Goal: Task Accomplishment & Management: Manage account settings

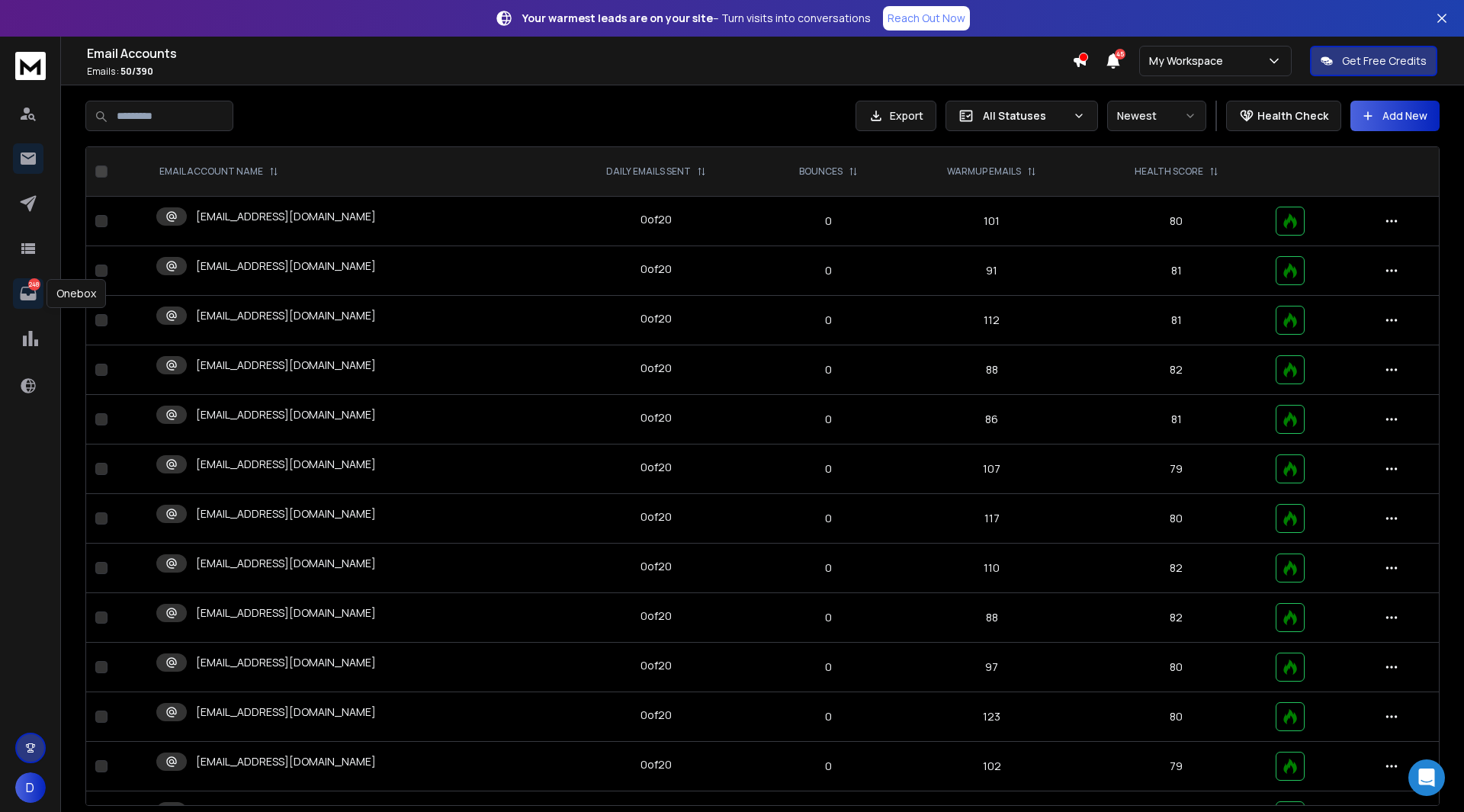
click at [31, 296] on icon at bounding box center [28, 293] width 16 height 14
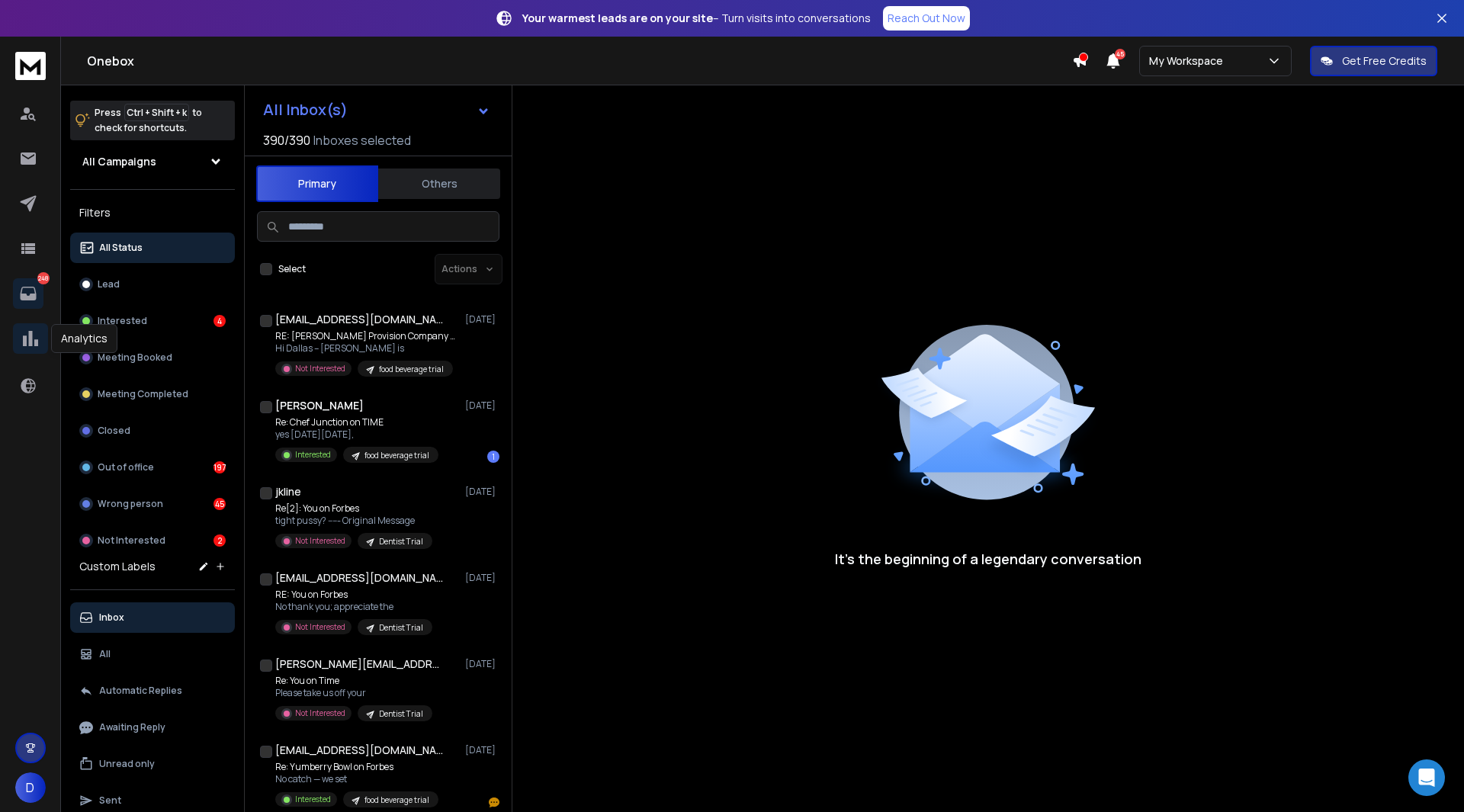
click at [25, 329] on icon at bounding box center [30, 338] width 23 height 23
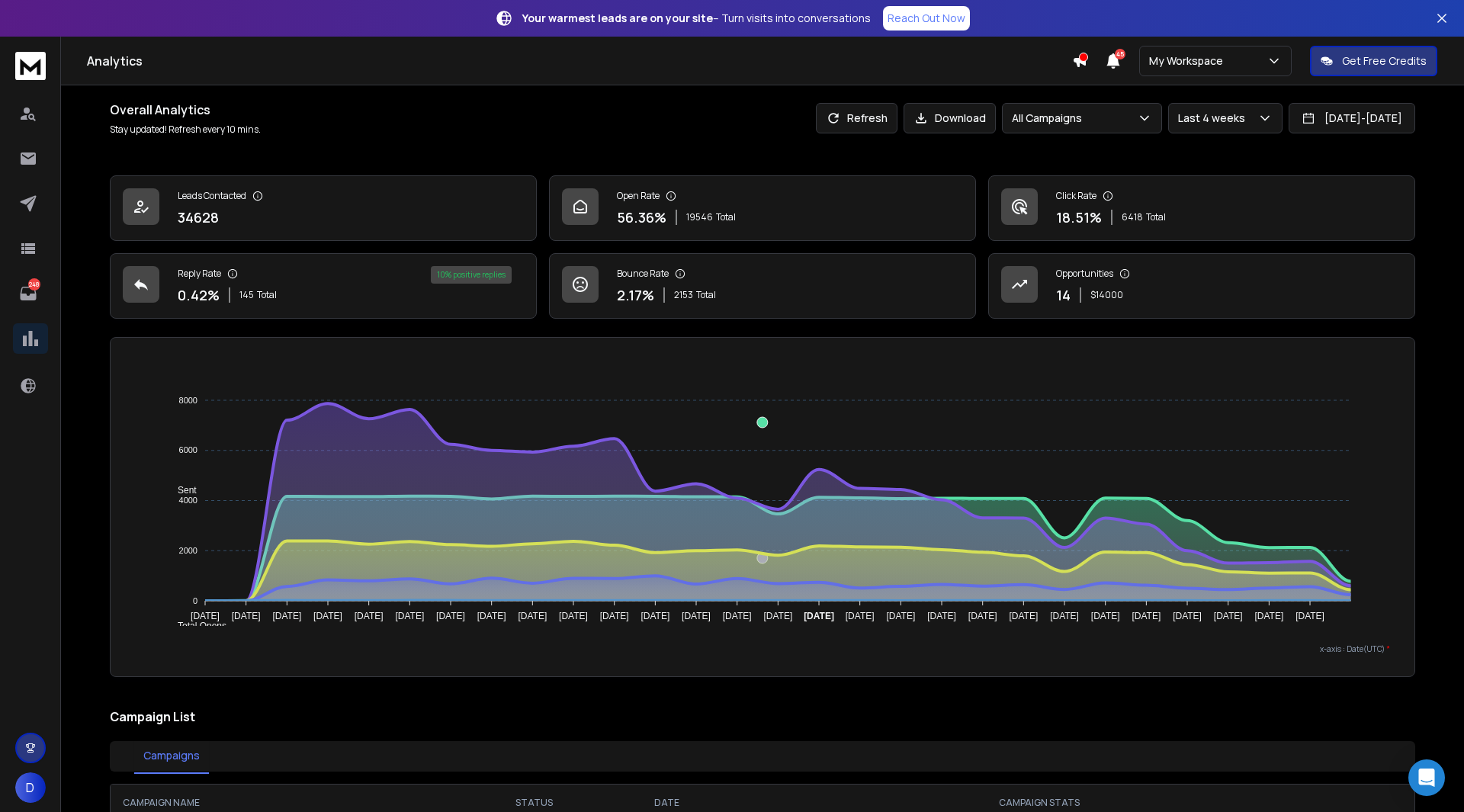
click at [695, 303] on div "2.17 % 2153 Total" at bounding box center [667, 295] width 99 height 21
click at [31, 248] on icon at bounding box center [27, 249] width 14 height 11
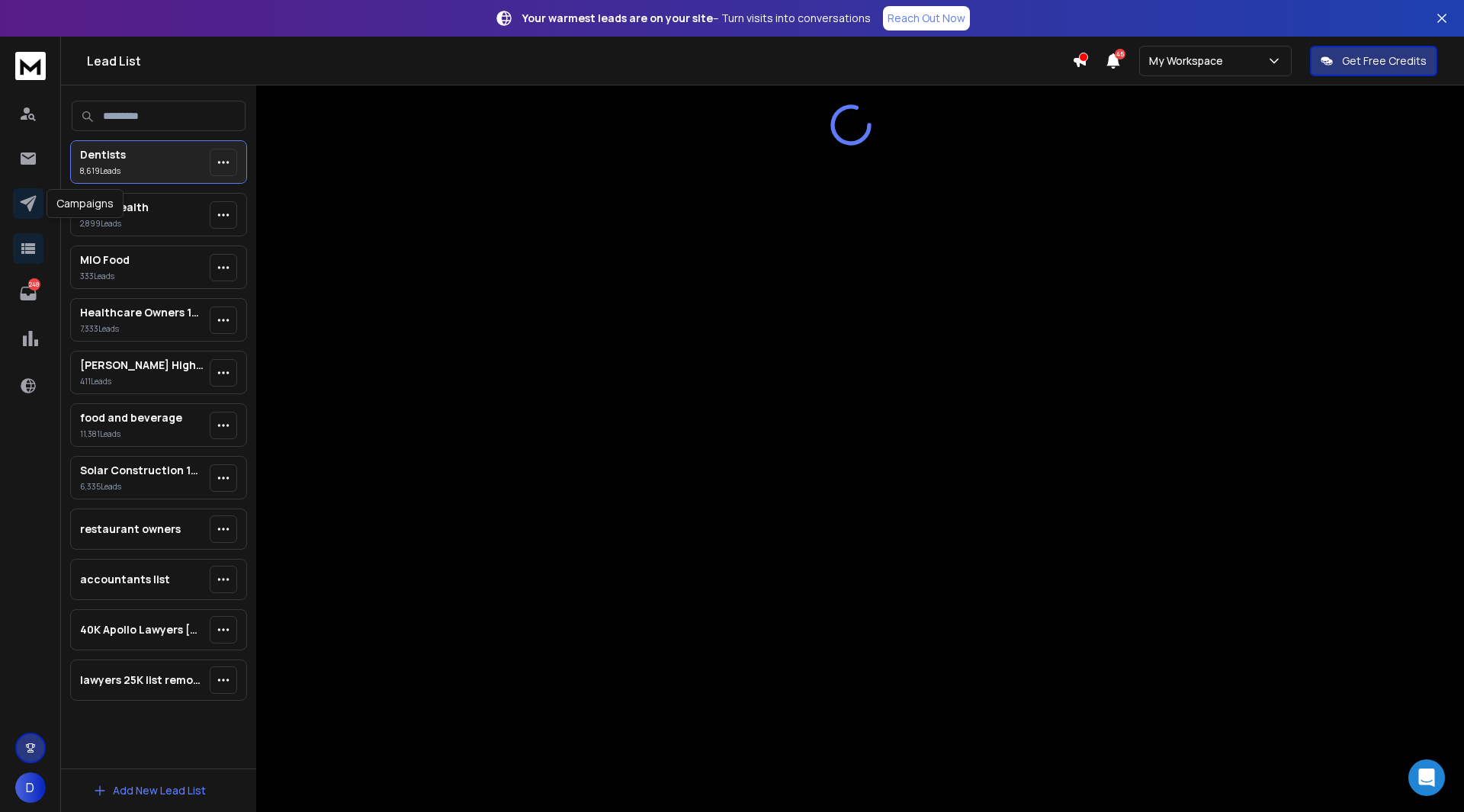
click at [31, 201] on icon at bounding box center [28, 204] width 16 height 16
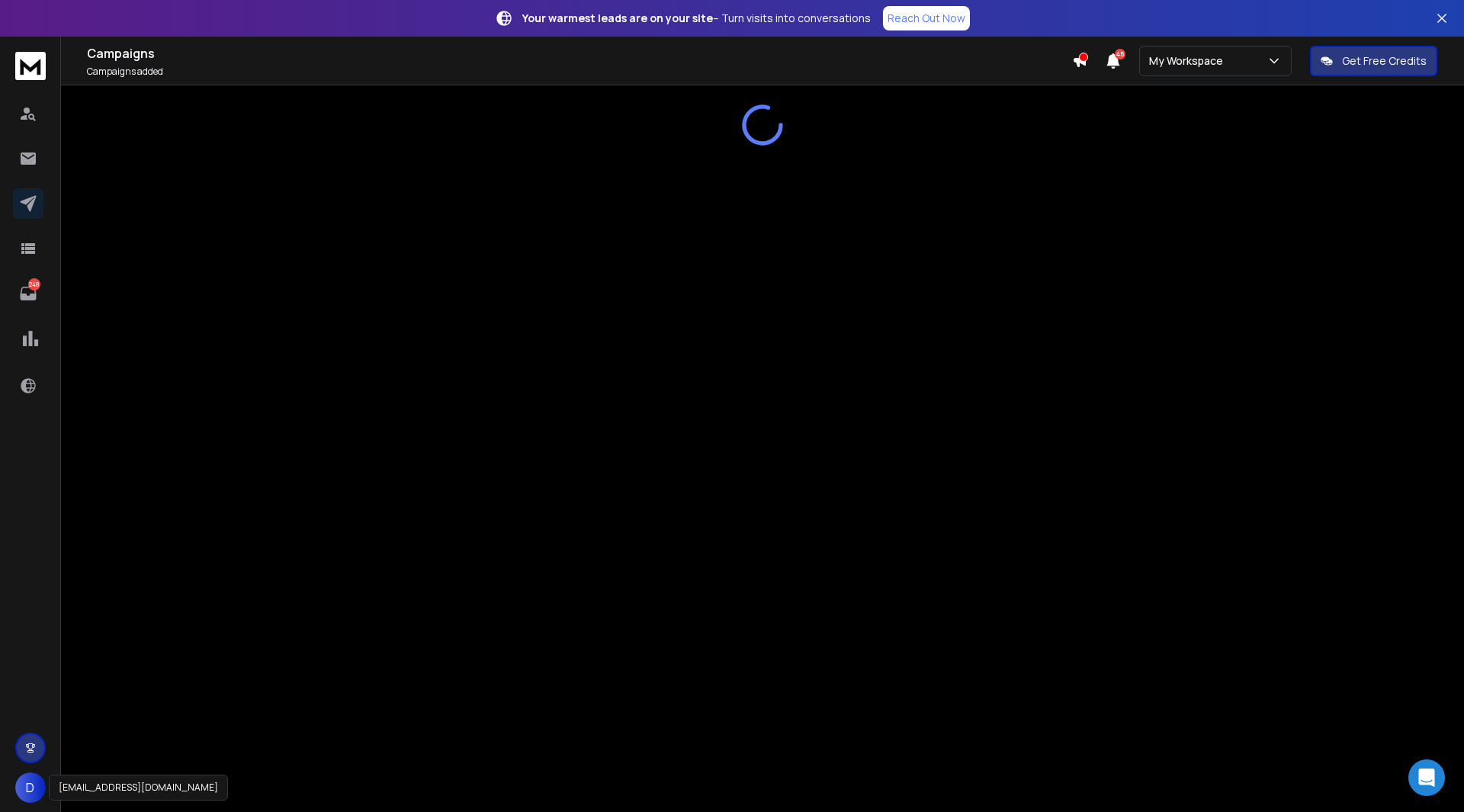
click at [33, 792] on span "D" at bounding box center [31, 788] width 31 height 31
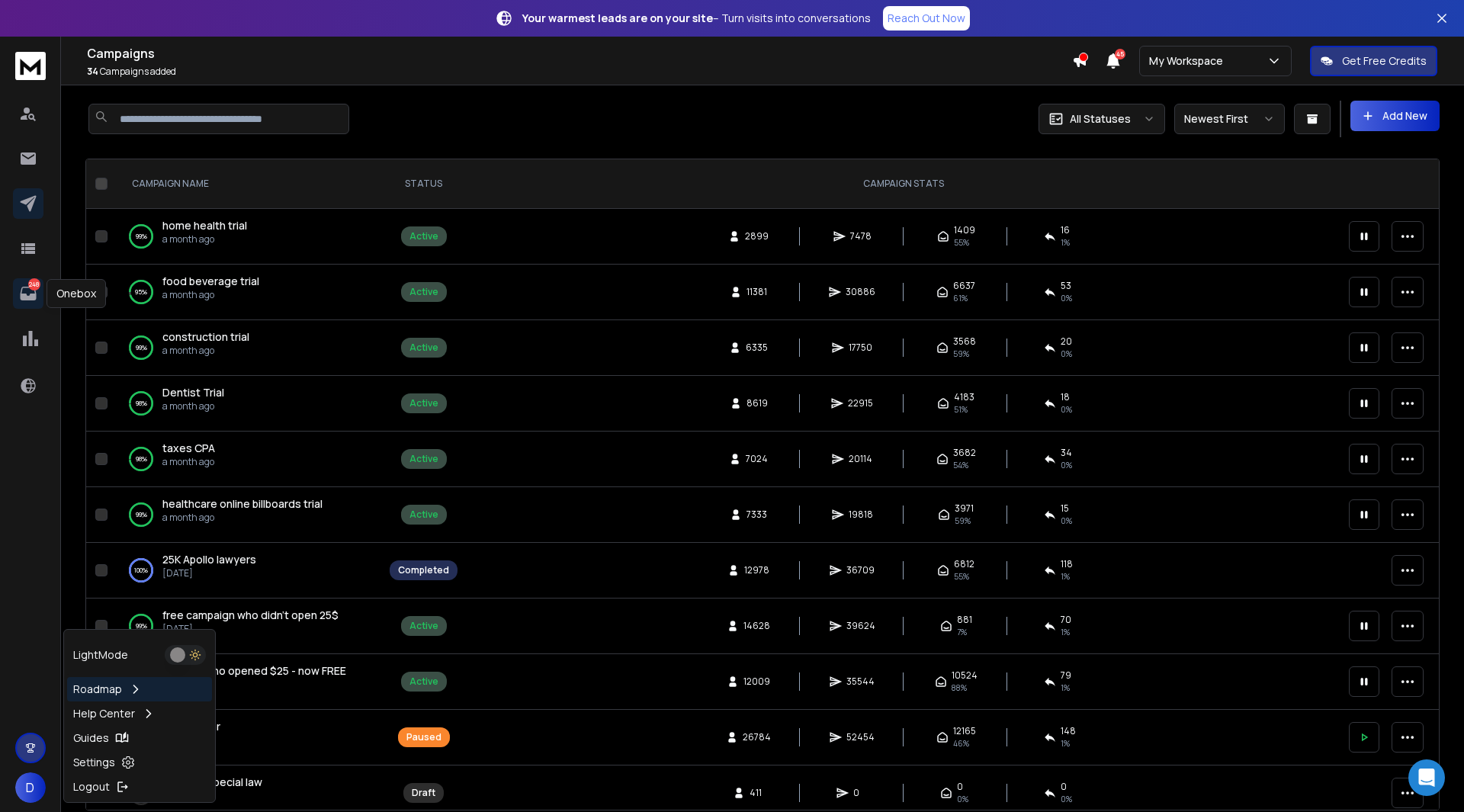
click at [35, 302] on icon at bounding box center [28, 294] width 18 height 18
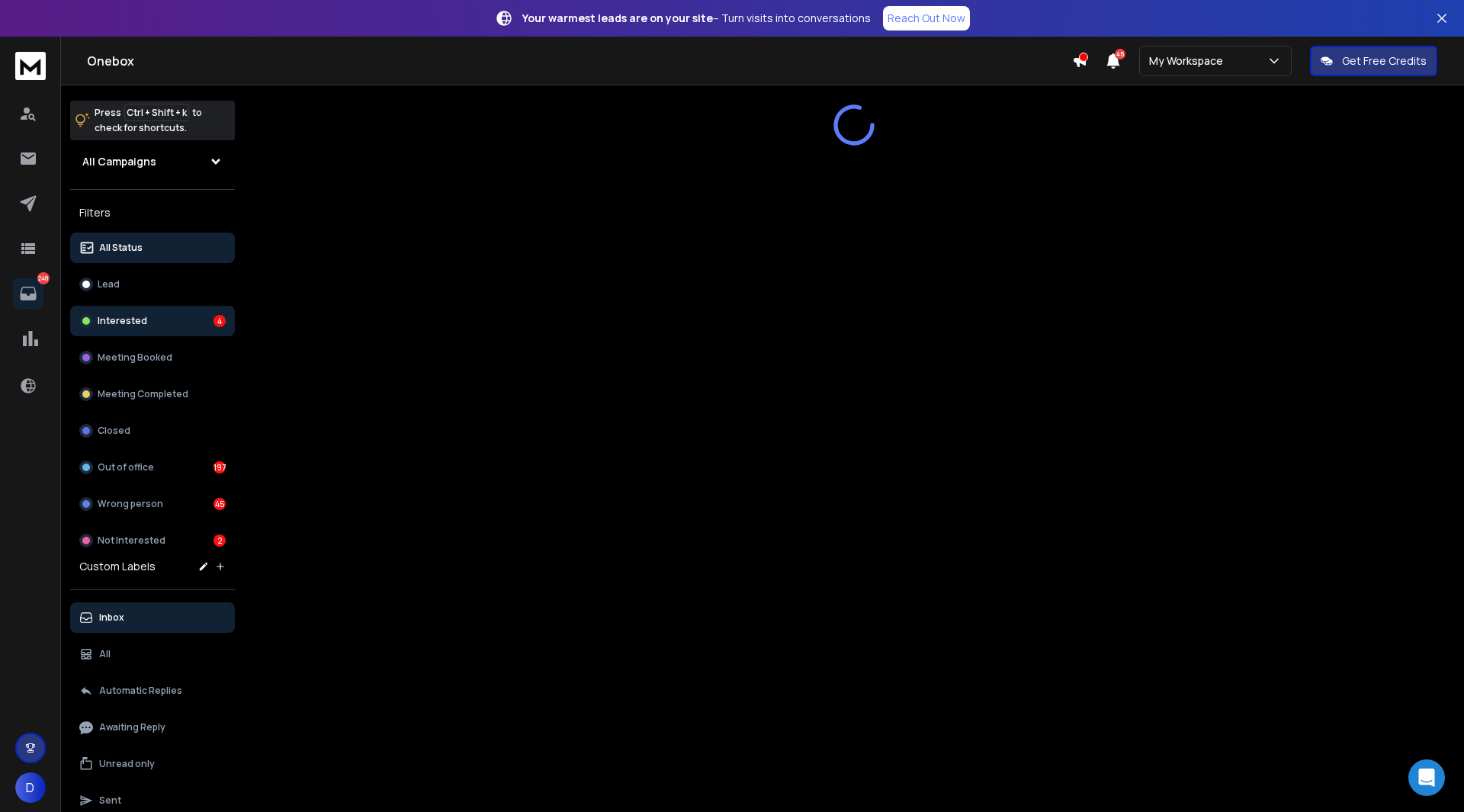
click at [130, 319] on p "Interested" at bounding box center [122, 320] width 50 height 12
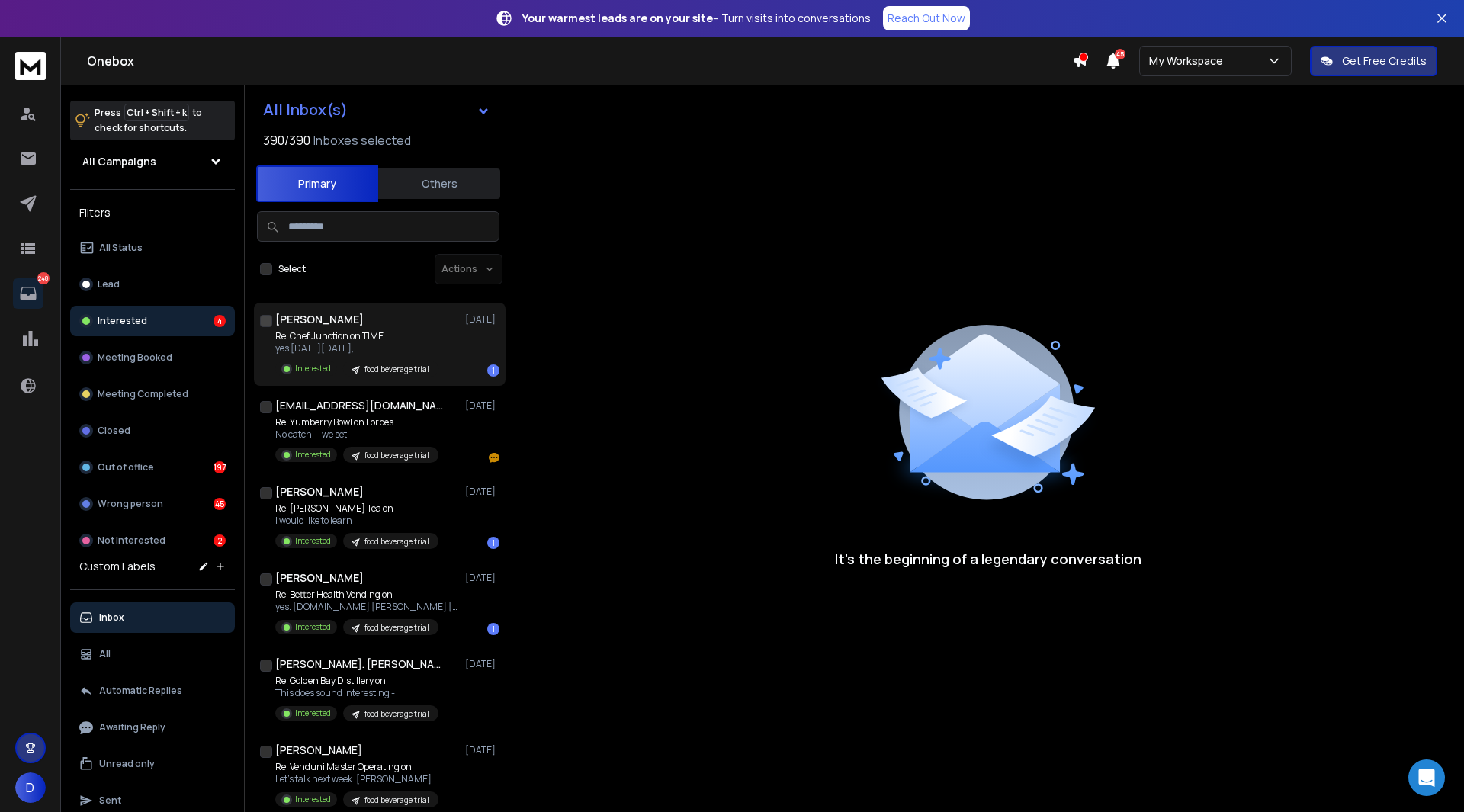
click at [403, 353] on p "yes [DATE][DATE]," at bounding box center [356, 348] width 163 height 12
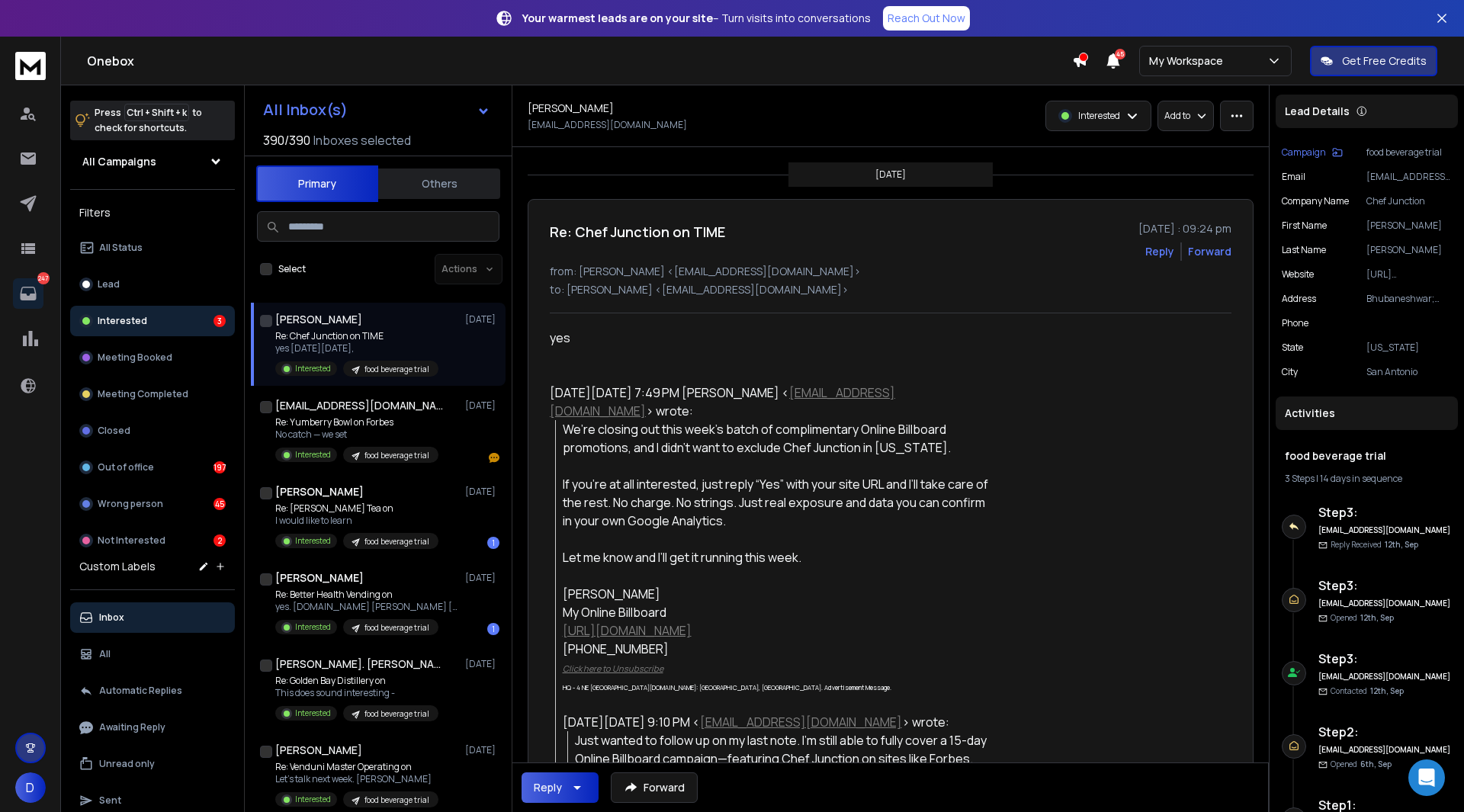
click at [1436, 278] on p "[URL][DOMAIN_NAME]" at bounding box center [1409, 274] width 85 height 12
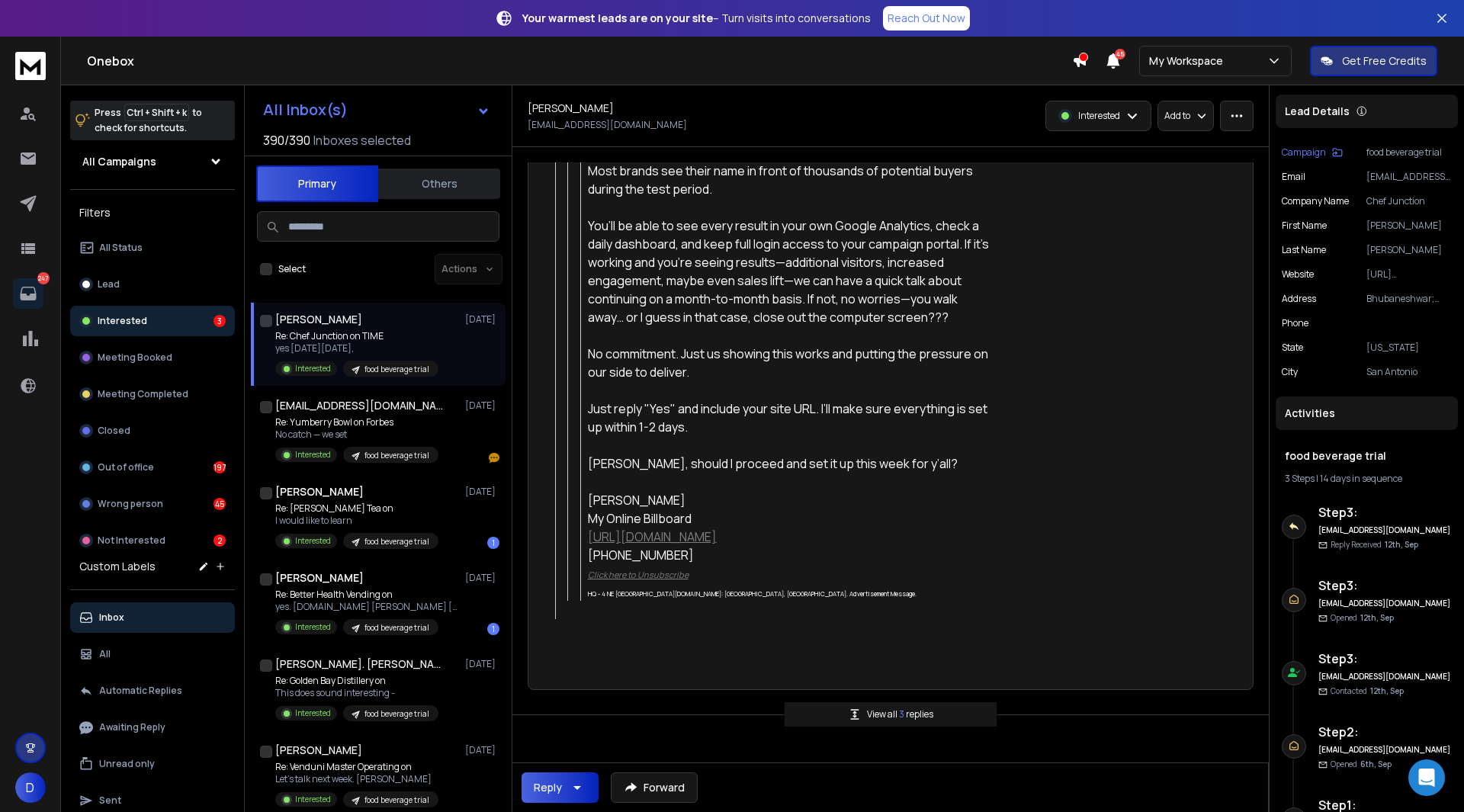
click at [1427, 180] on p "[EMAIL_ADDRESS][DOMAIN_NAME]" at bounding box center [1409, 176] width 85 height 12
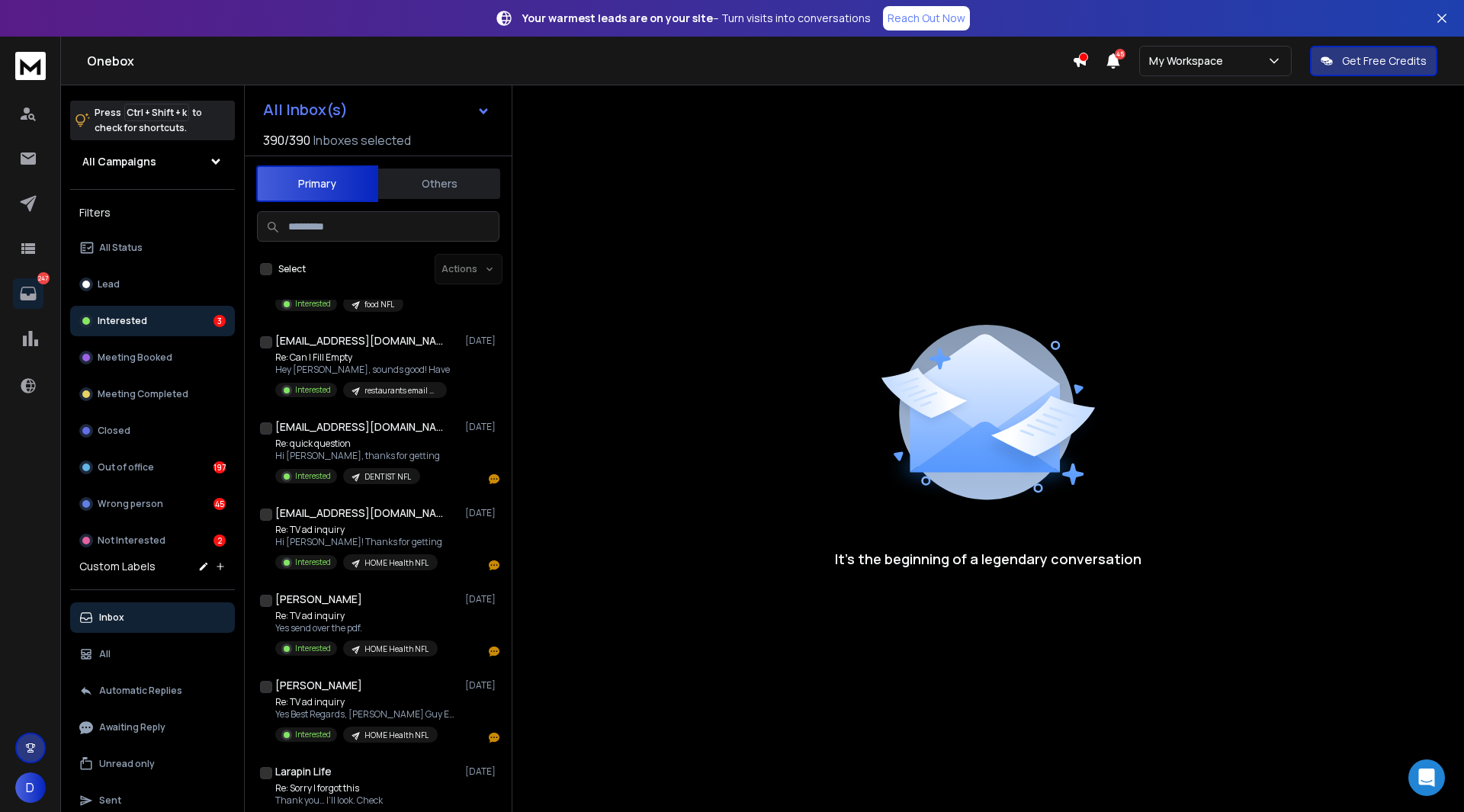
scroll to position [1786, 0]
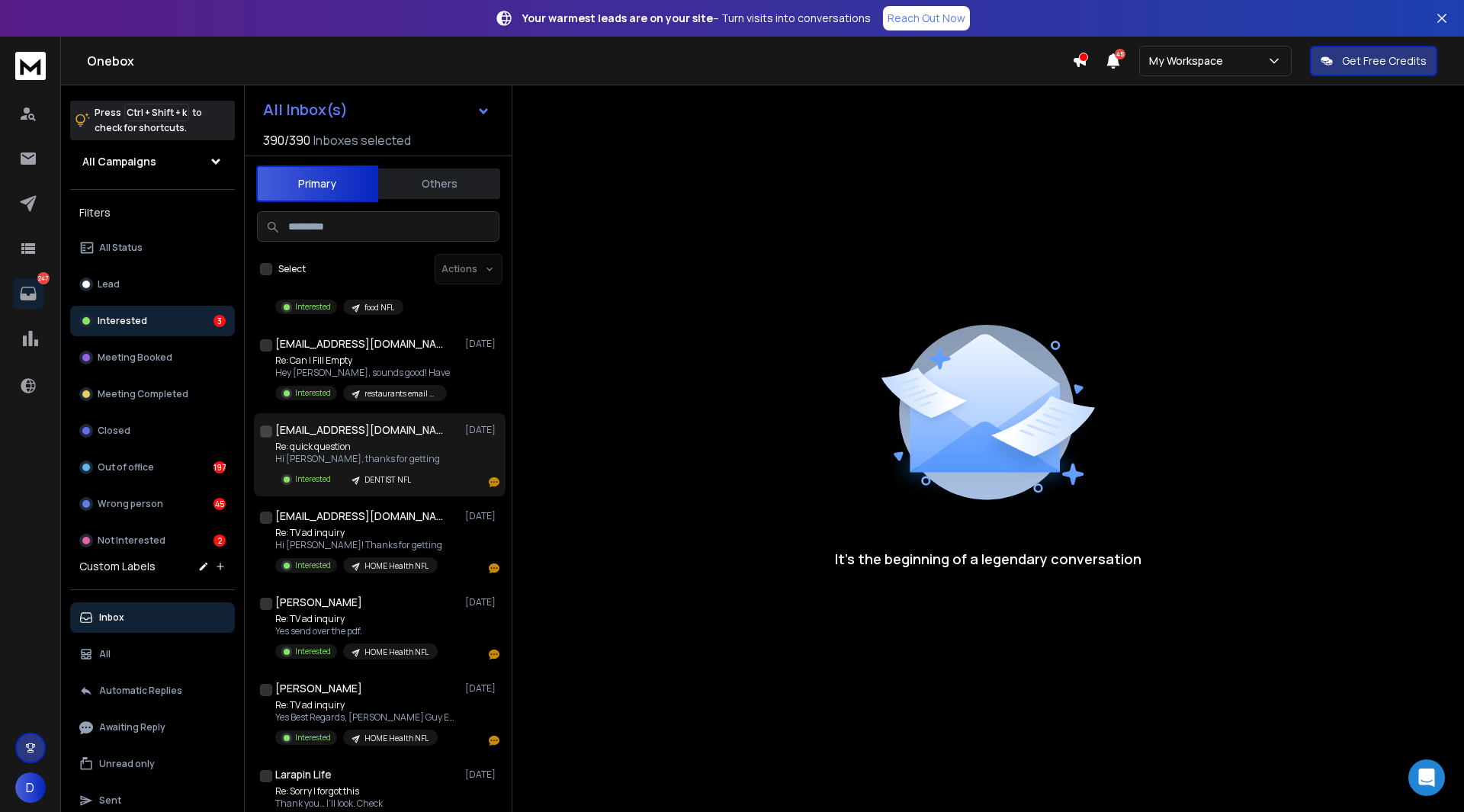
click at [425, 456] on div "Re: quick question Hi [PERSON_NAME], thanks for getting Interested DENTIST NFL" at bounding box center [387, 464] width 225 height 46
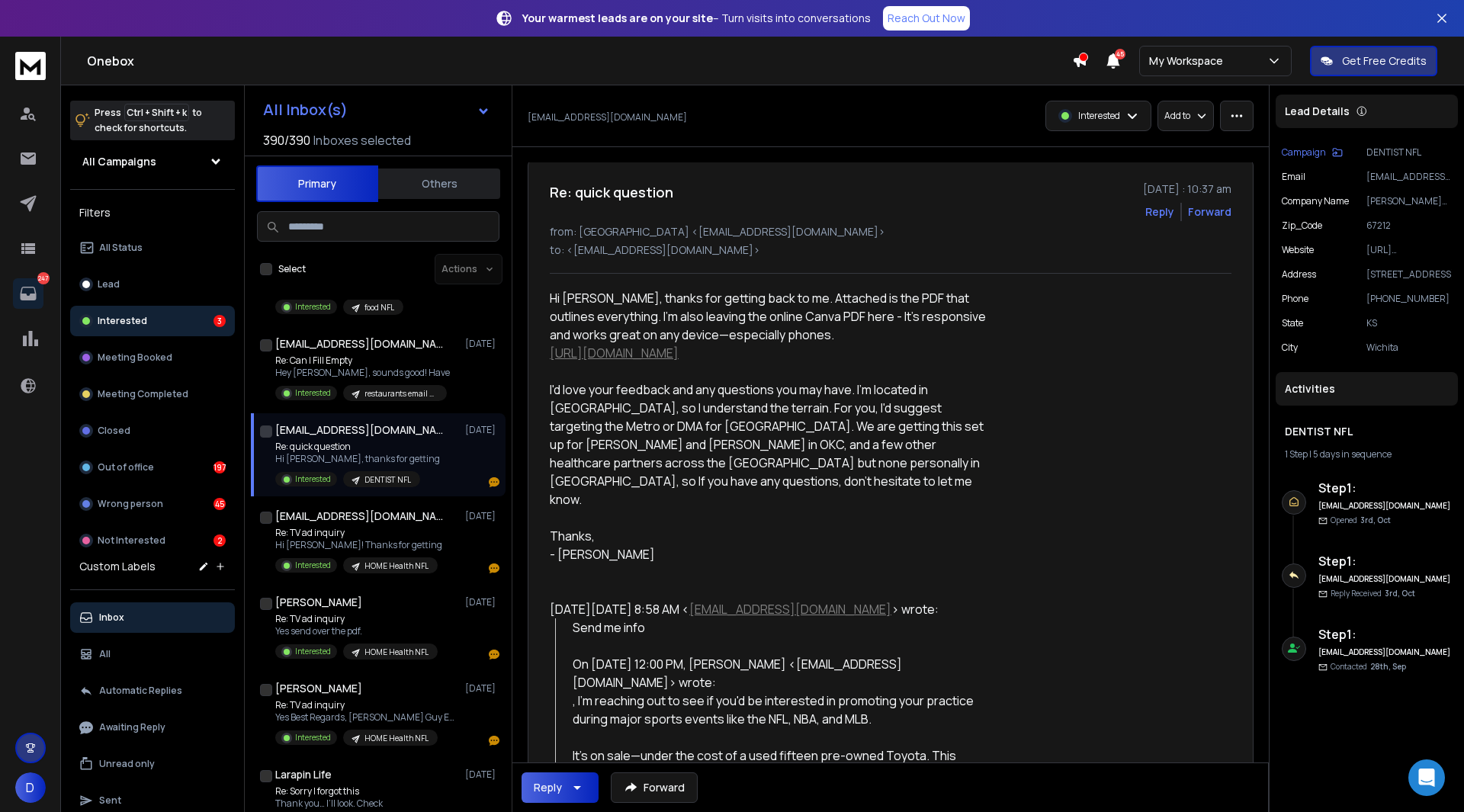
scroll to position [43, 0]
click at [679, 356] on link "[URL][DOMAIN_NAME]" at bounding box center [615, 350] width 129 height 16
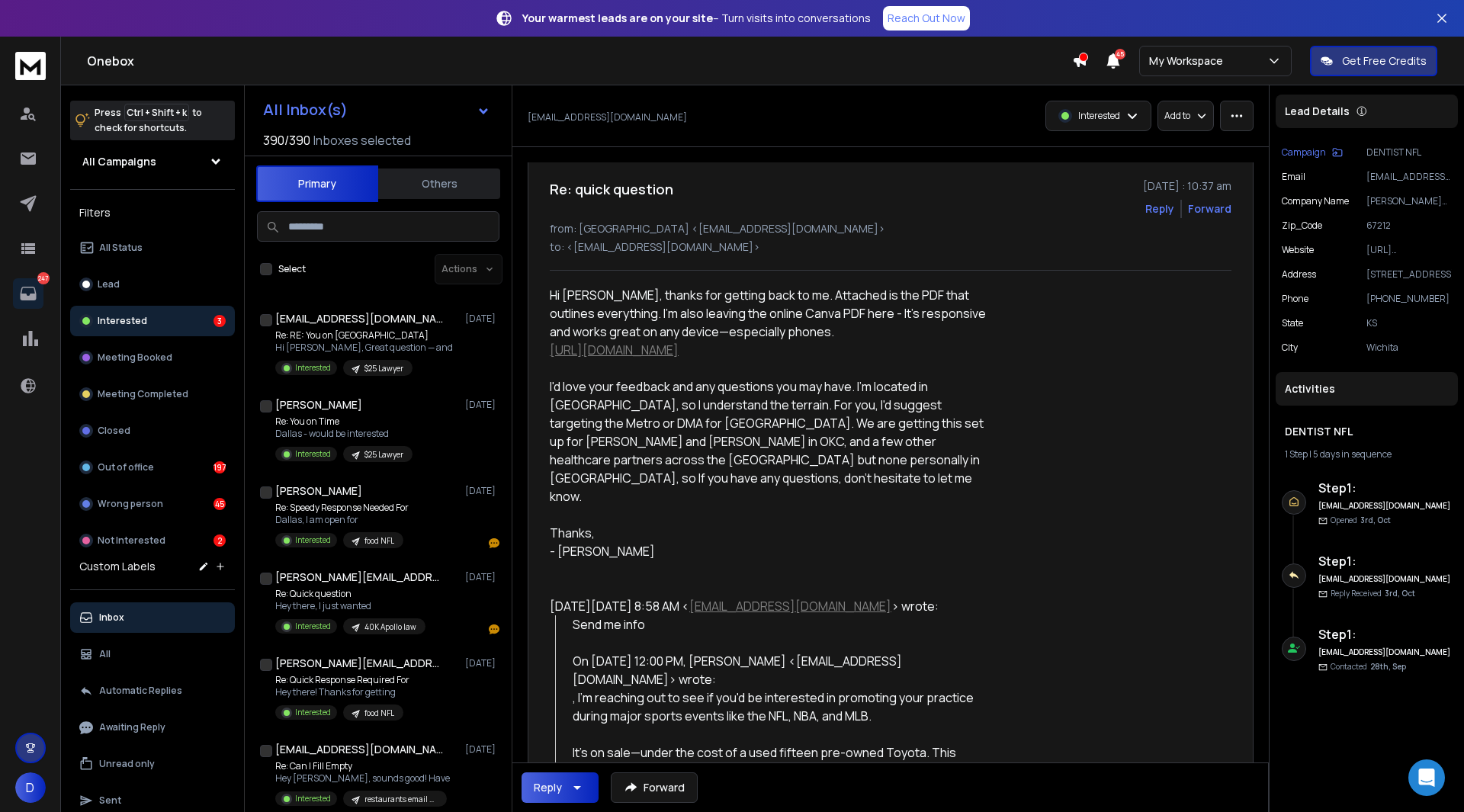
scroll to position [1377, 0]
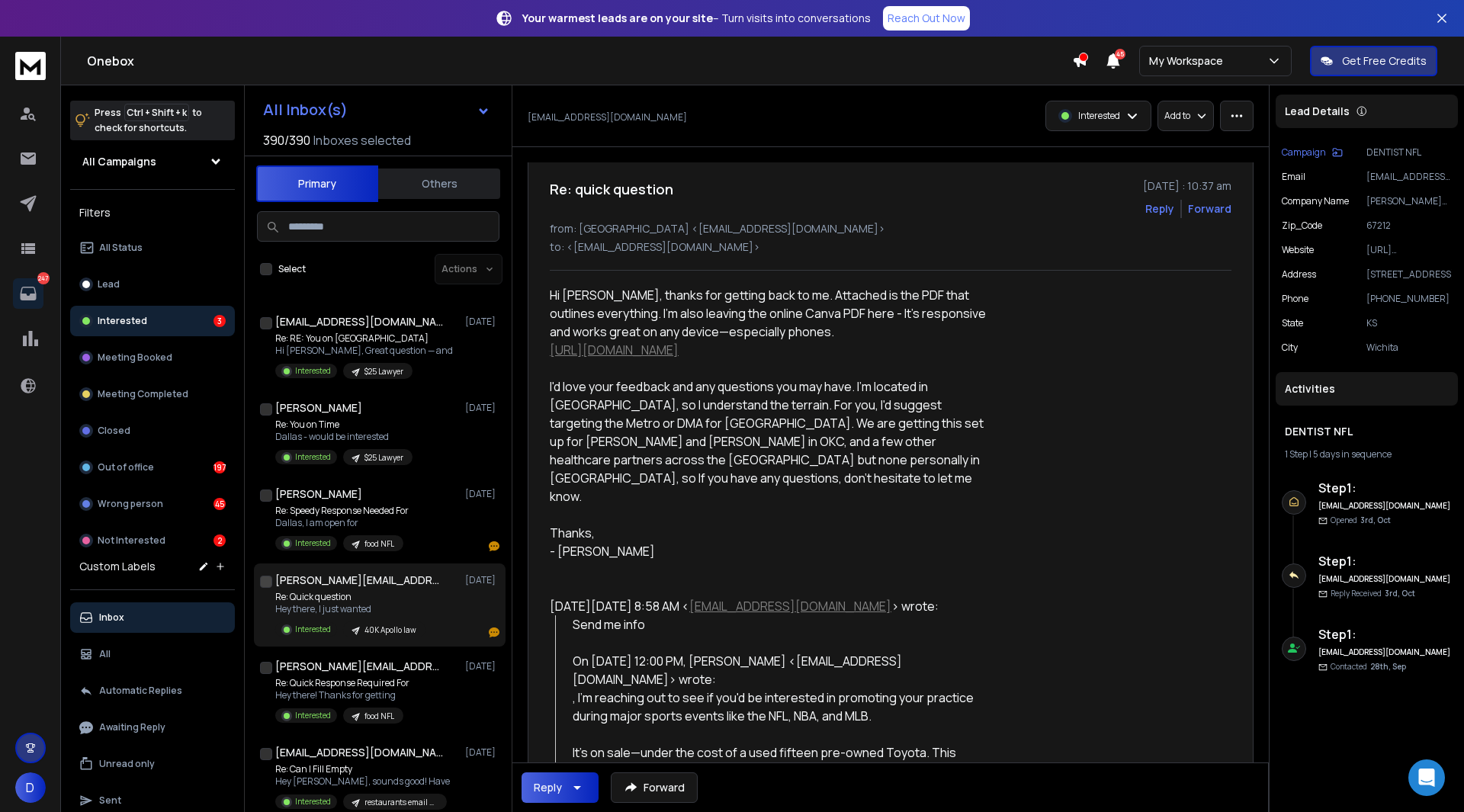
click at [393, 592] on p "Re: Quick question" at bounding box center [350, 596] width 150 height 12
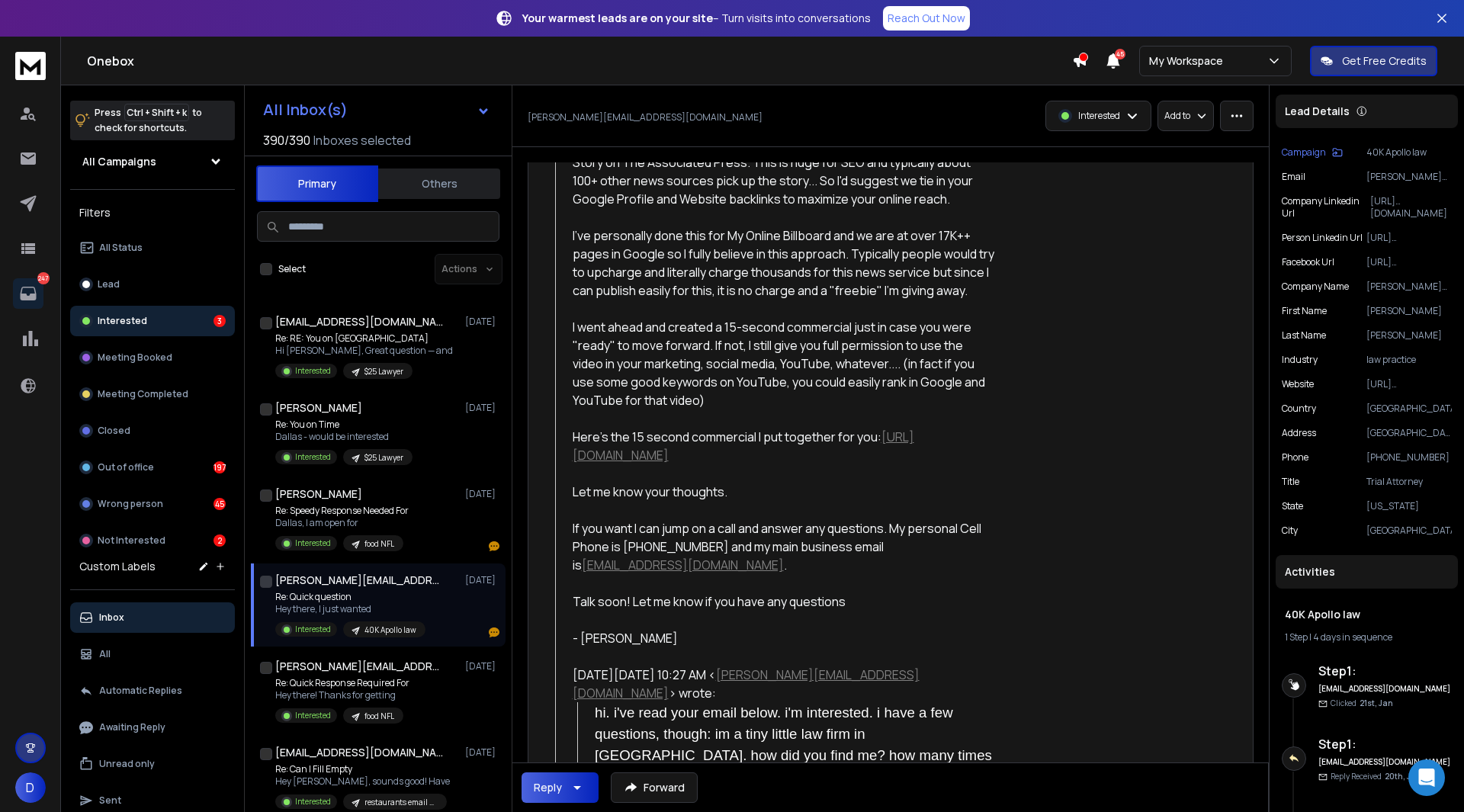
scroll to position [508, 0]
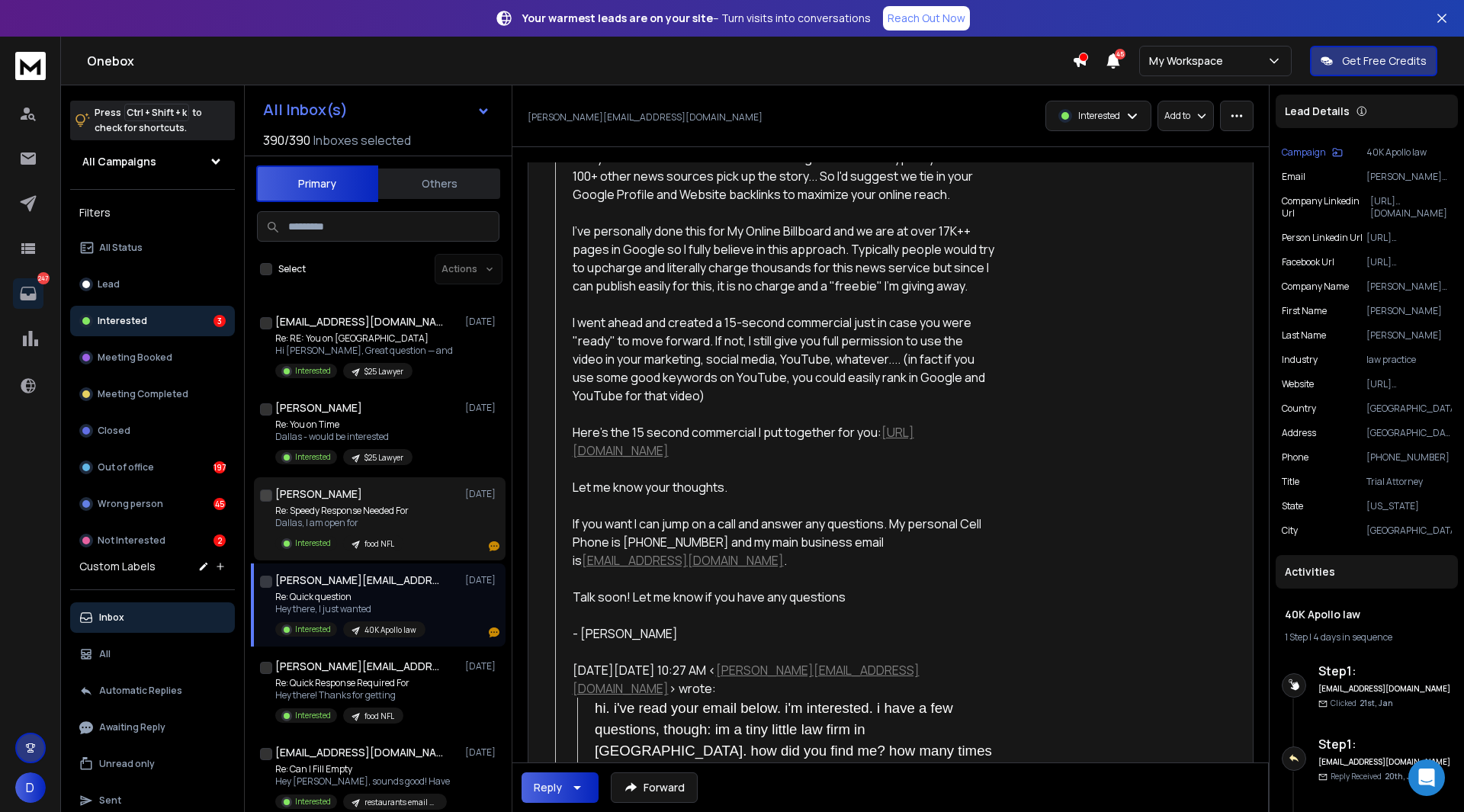
click at [419, 489] on div "[PERSON_NAME] [DATE]" at bounding box center [387, 494] width 225 height 15
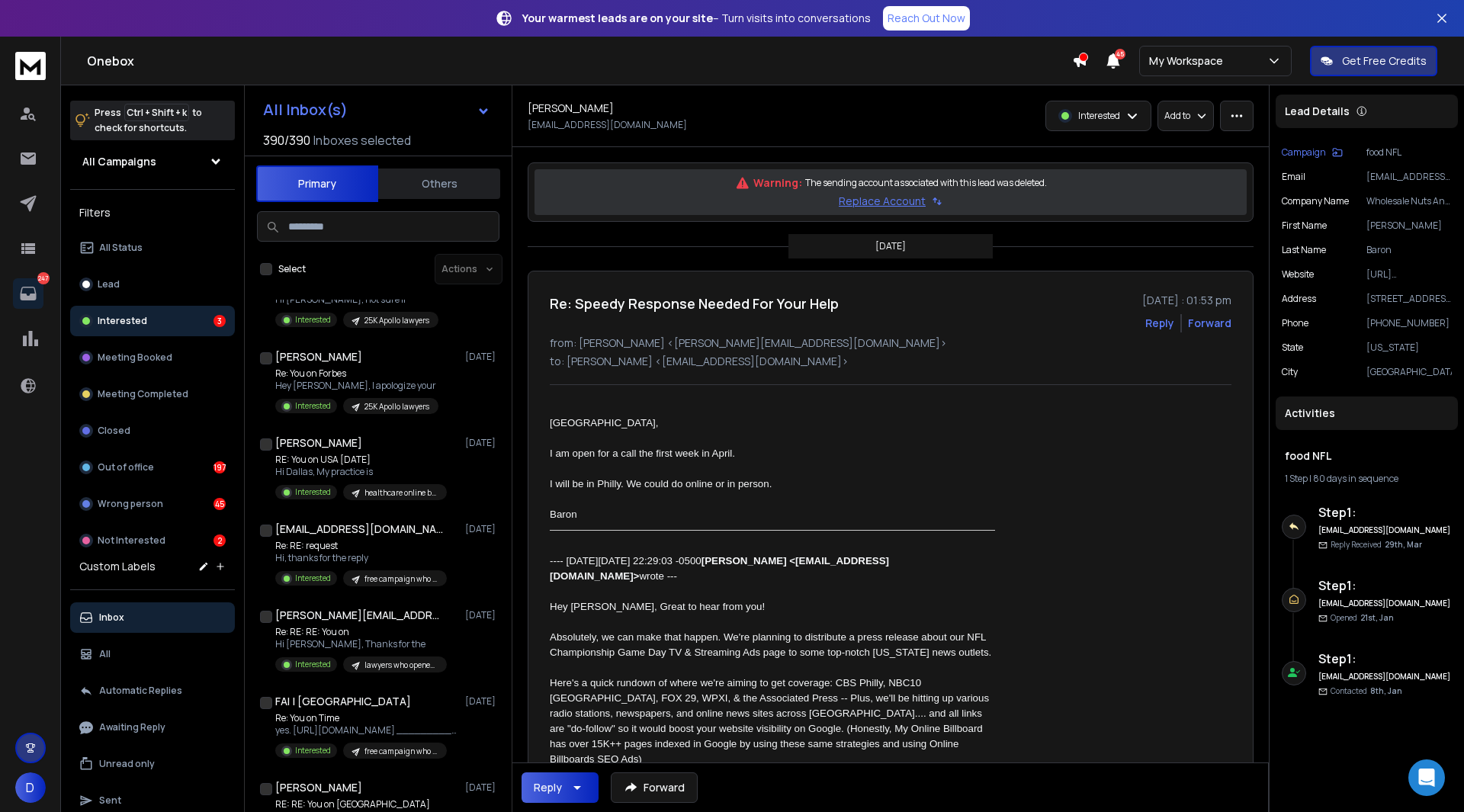
scroll to position [0, 0]
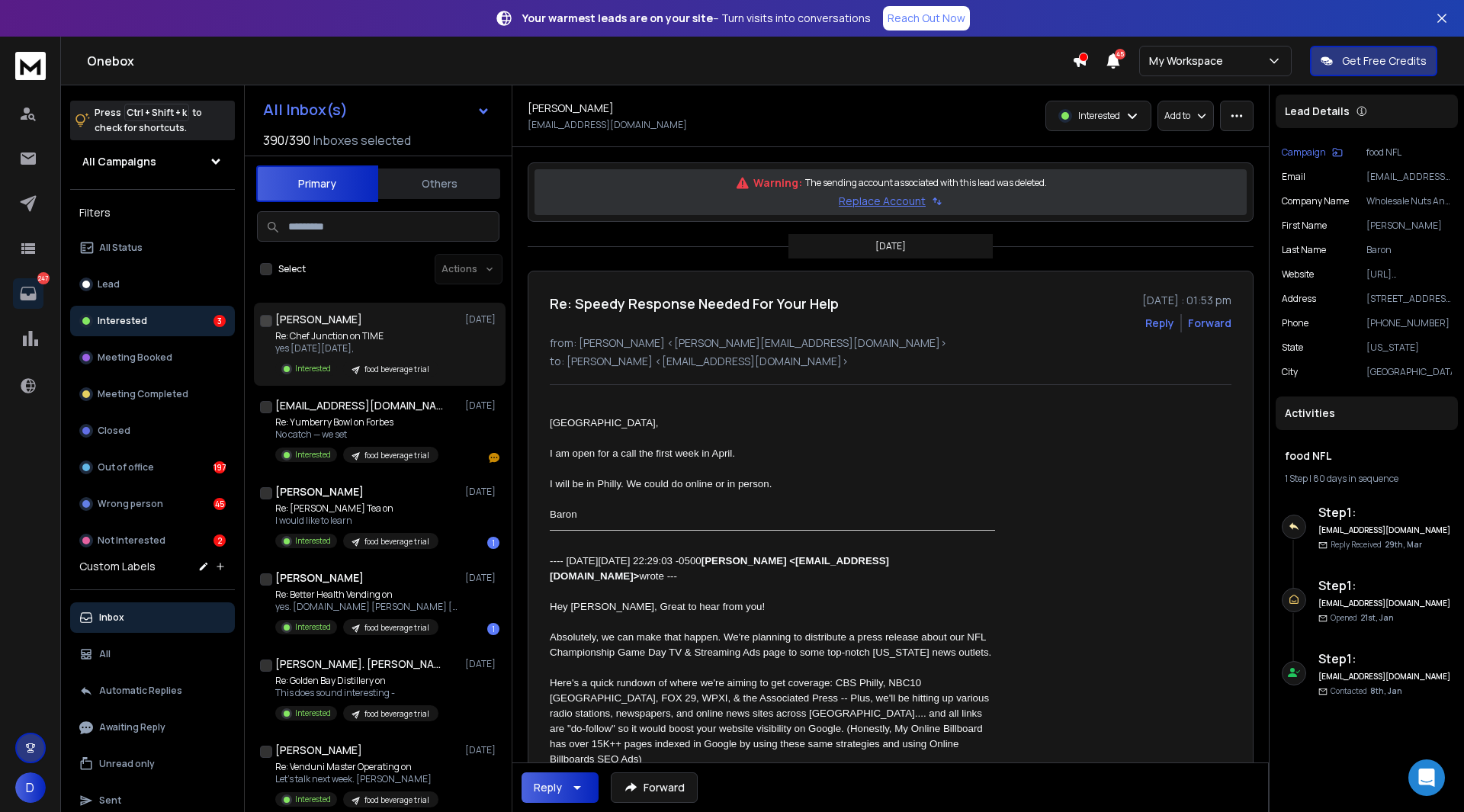
click at [386, 326] on div "[PERSON_NAME] [DATE]" at bounding box center [387, 319] width 225 height 15
